Goal: Navigation & Orientation: Find specific page/section

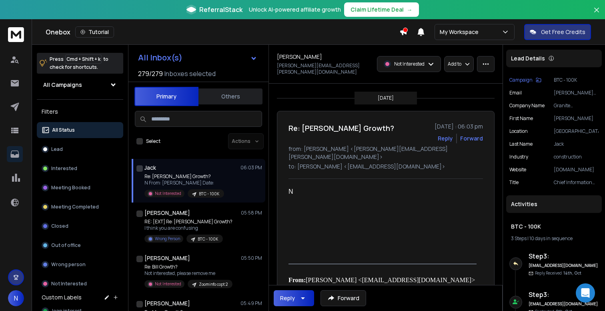
click at [228, 88] on button "Others" at bounding box center [230, 97] width 64 height 18
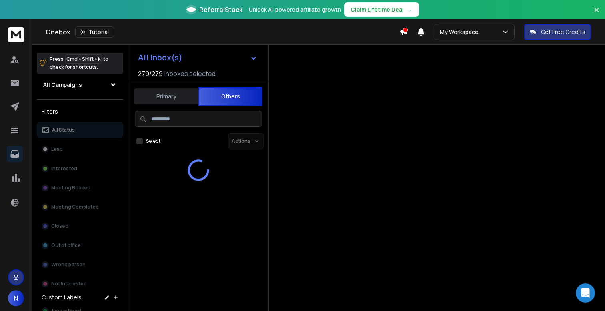
click at [184, 96] on button "Primary" at bounding box center [166, 97] width 64 height 18
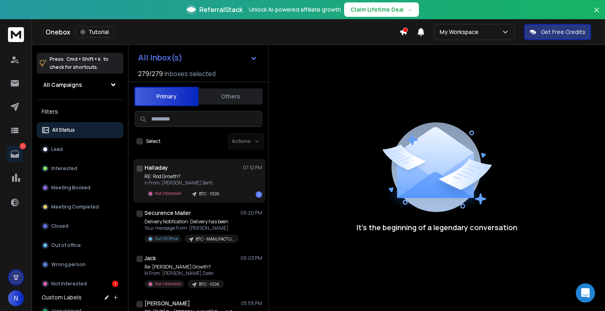
click at [221, 190] on div "BTC - 100K" at bounding box center [206, 193] width 36 height 8
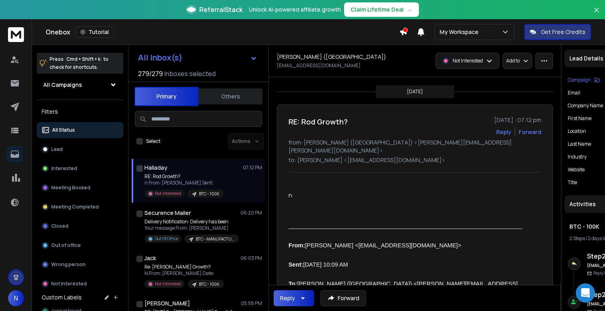
click at [207, 103] on div "Primary Others Select Actions Halladay 07:12 PM RE: Rod Growth? n From: [PERSON…" at bounding box center [198, 237] width 140 height 299
drag, startPoint x: 208, startPoint y: 102, endPoint x: 190, endPoint y: 100, distance: 18.0
click at [208, 102] on button "Others" at bounding box center [230, 97] width 64 height 18
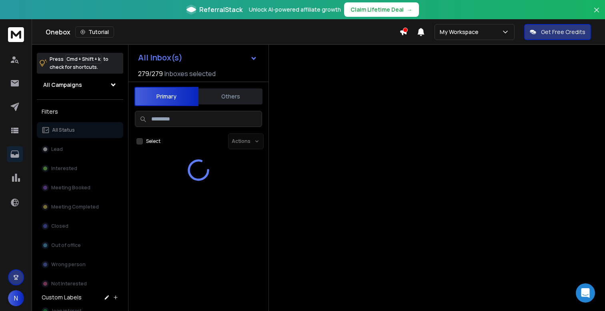
click at [189, 100] on button "Primary" at bounding box center [166, 96] width 64 height 19
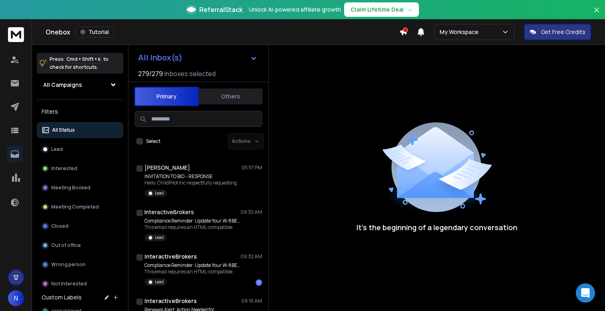
click at [201, 101] on button "Others" at bounding box center [230, 97] width 64 height 18
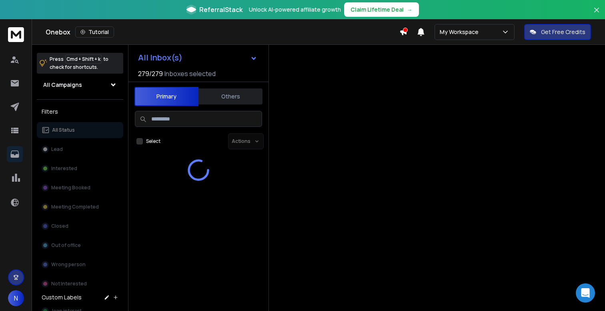
click at [180, 98] on button "Primary" at bounding box center [166, 96] width 64 height 19
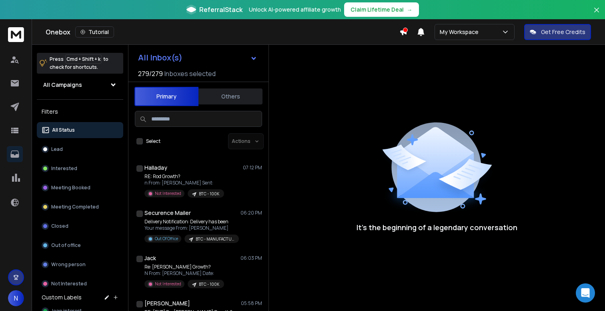
click at [203, 98] on button "Others" at bounding box center [230, 97] width 64 height 18
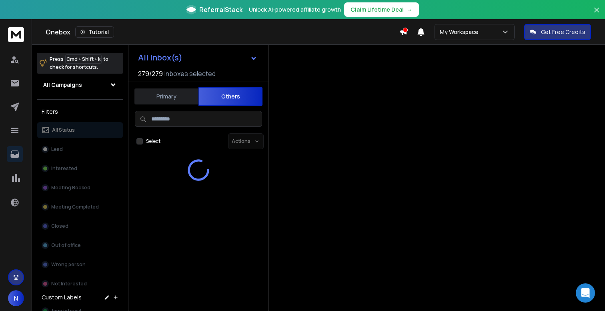
click at [168, 96] on button "Primary" at bounding box center [166, 97] width 64 height 18
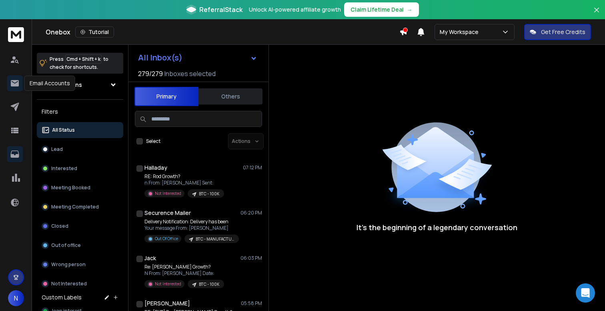
click at [15, 84] on icon at bounding box center [15, 83] width 8 height 6
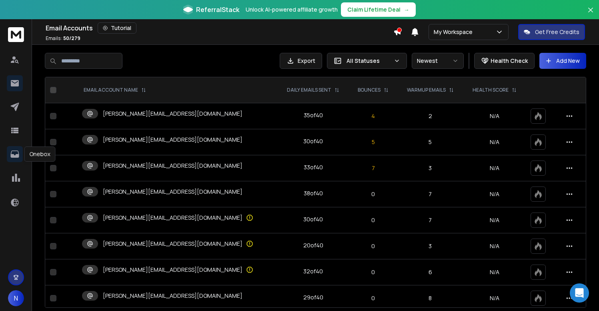
click at [16, 158] on icon at bounding box center [15, 154] width 10 height 10
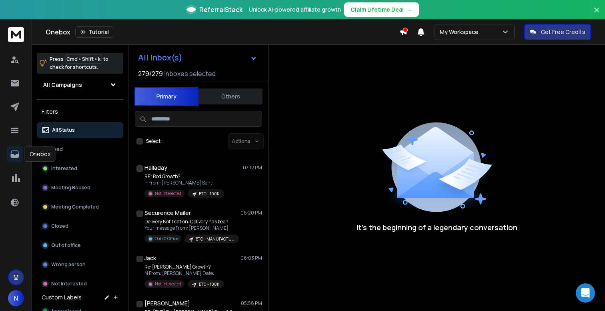
click at [221, 90] on button "Others" at bounding box center [230, 97] width 64 height 18
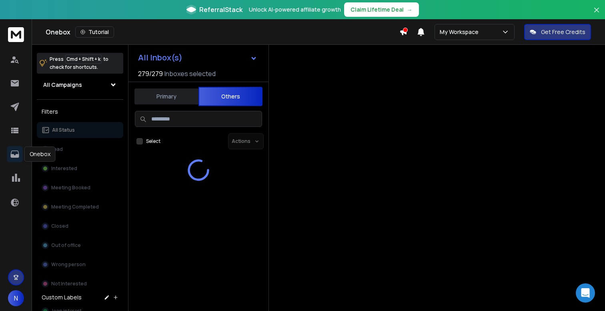
click at [166, 93] on button "Primary" at bounding box center [166, 97] width 64 height 18
